Goal: Navigation & Orientation: Understand site structure

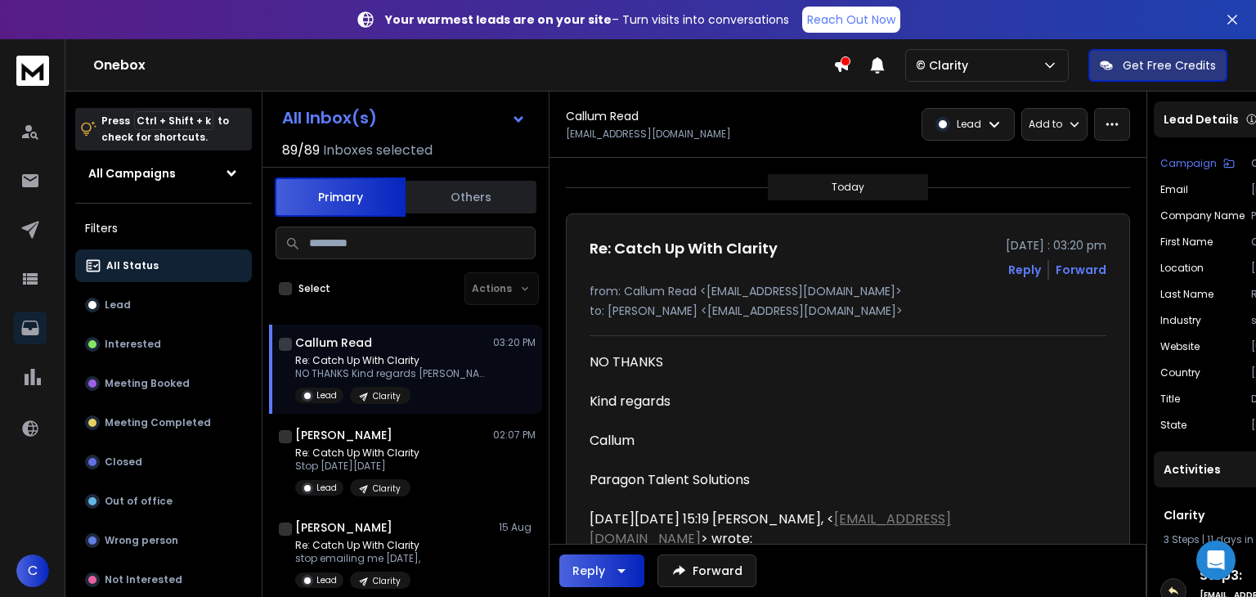
scroll to position [29, 0]
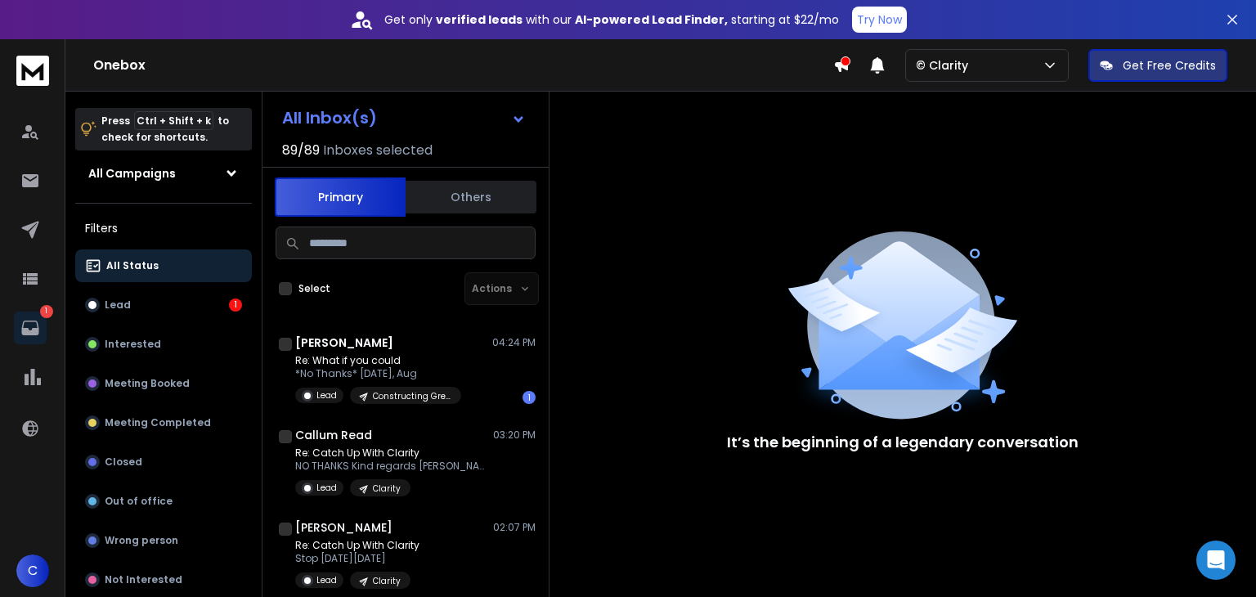
click at [425, 373] on p "*No Thanks* [DATE], Aug" at bounding box center [378, 373] width 166 height 13
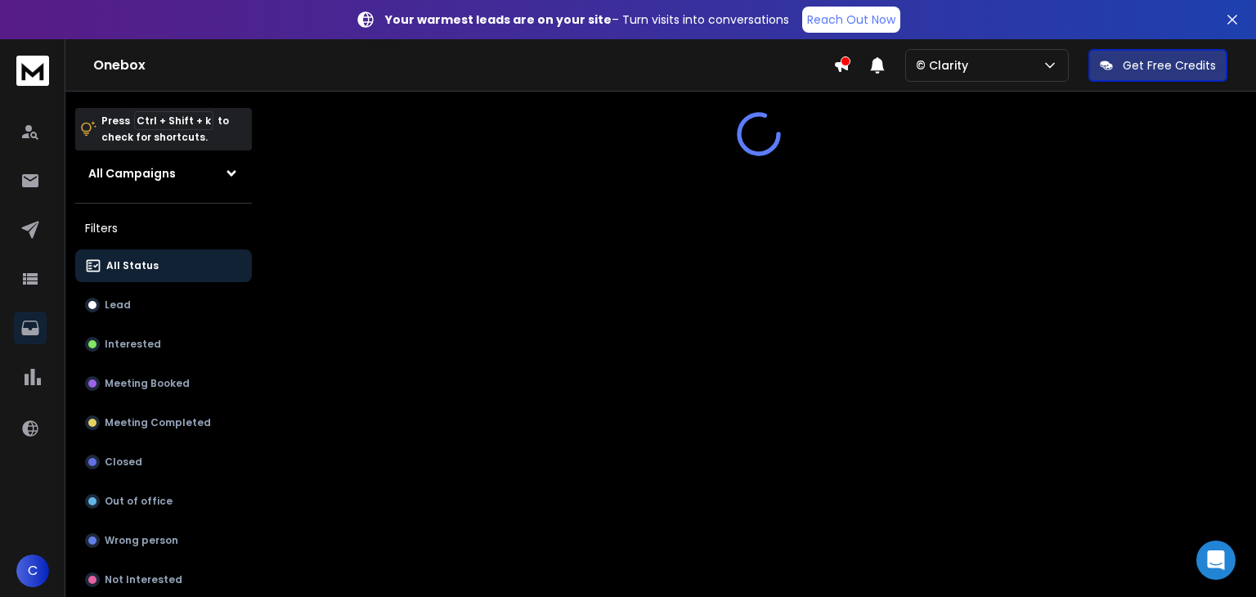
click at [1096, 289] on div "Press Ctrl + Shift + k to check for shortcuts. All Campaigns All Campaigns Filt…" at bounding box center [660, 390] width 1191 height 597
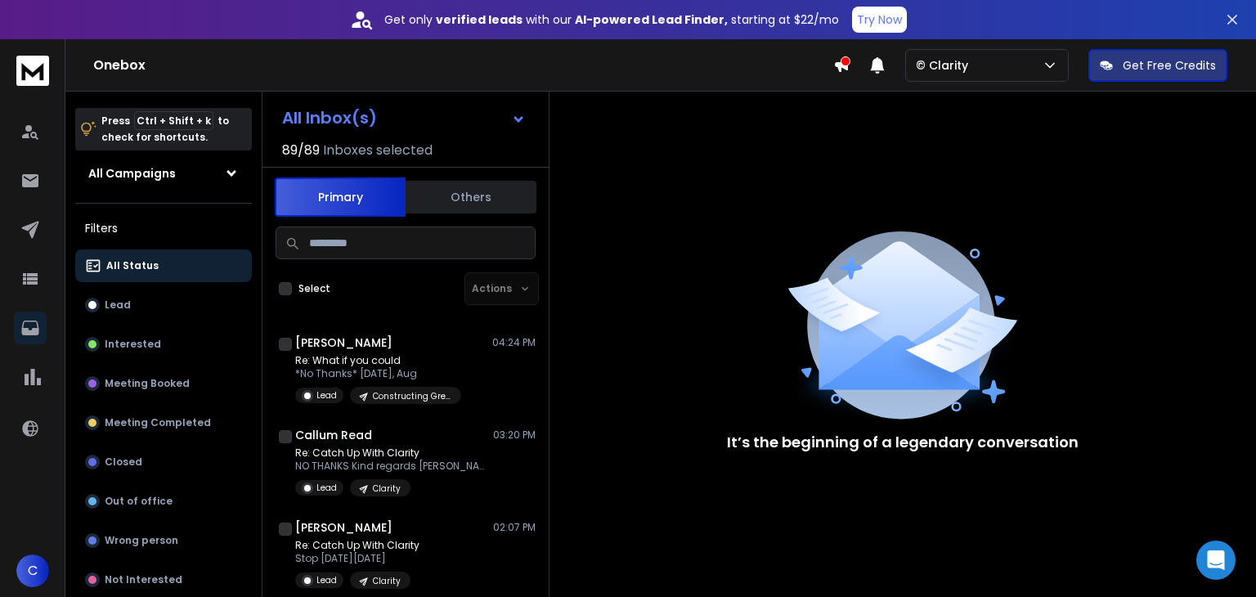
drag, startPoint x: 0, startPoint y: 0, endPoint x: 137, endPoint y: 442, distance: 462.4
drag, startPoint x: 137, startPoint y: 442, endPoint x: 1051, endPoint y: 180, distance: 950.1
click at [1051, 180] on div "It’s the beginning of a legendary conversation" at bounding box center [902, 346] width 706 height 508
